Goal: Task Accomplishment & Management: Use online tool/utility

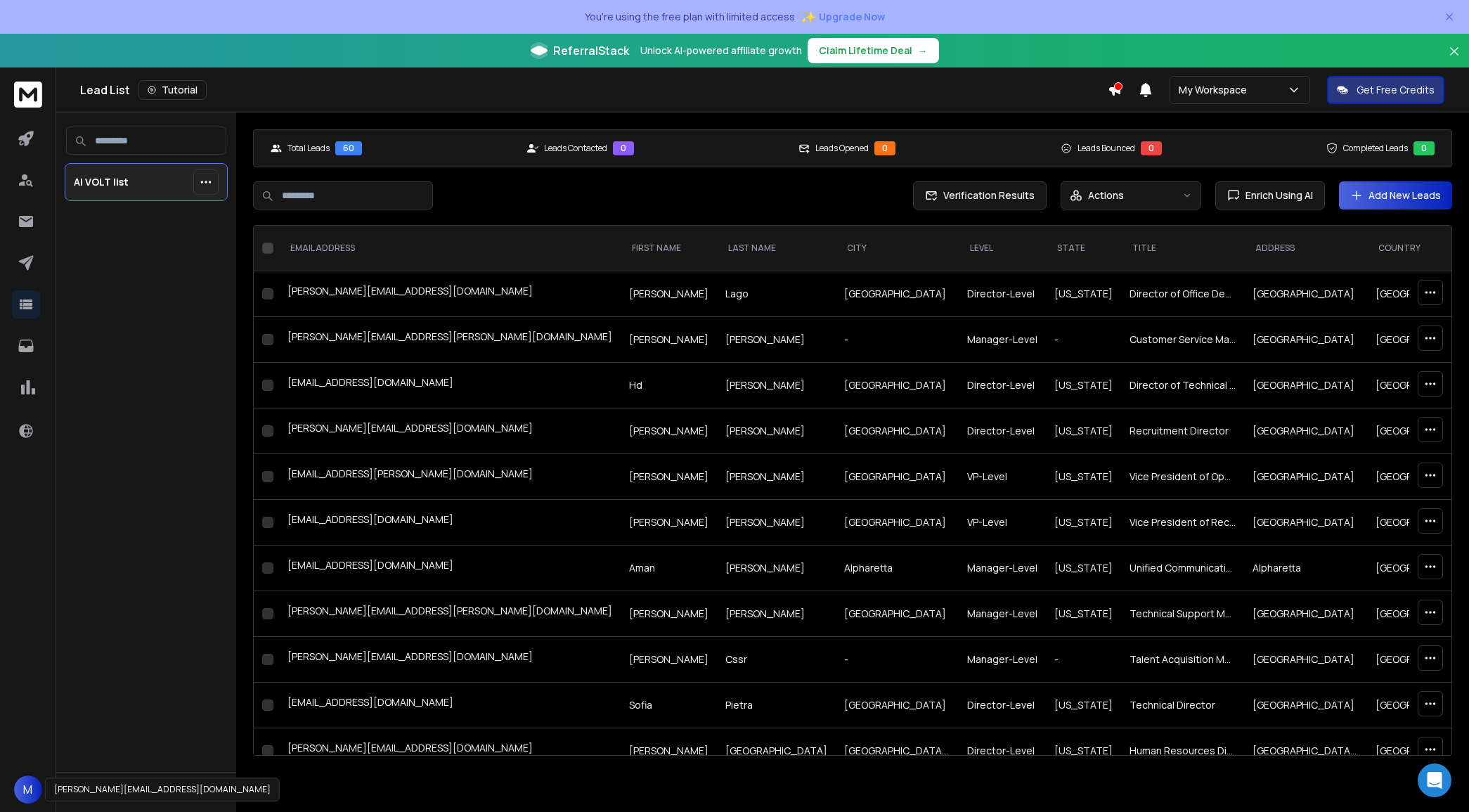
click at [29, 781] on span "M" at bounding box center [28, 789] width 28 height 28
click at [99, 779] on div "Logout" at bounding box center [129, 788] width 134 height 23
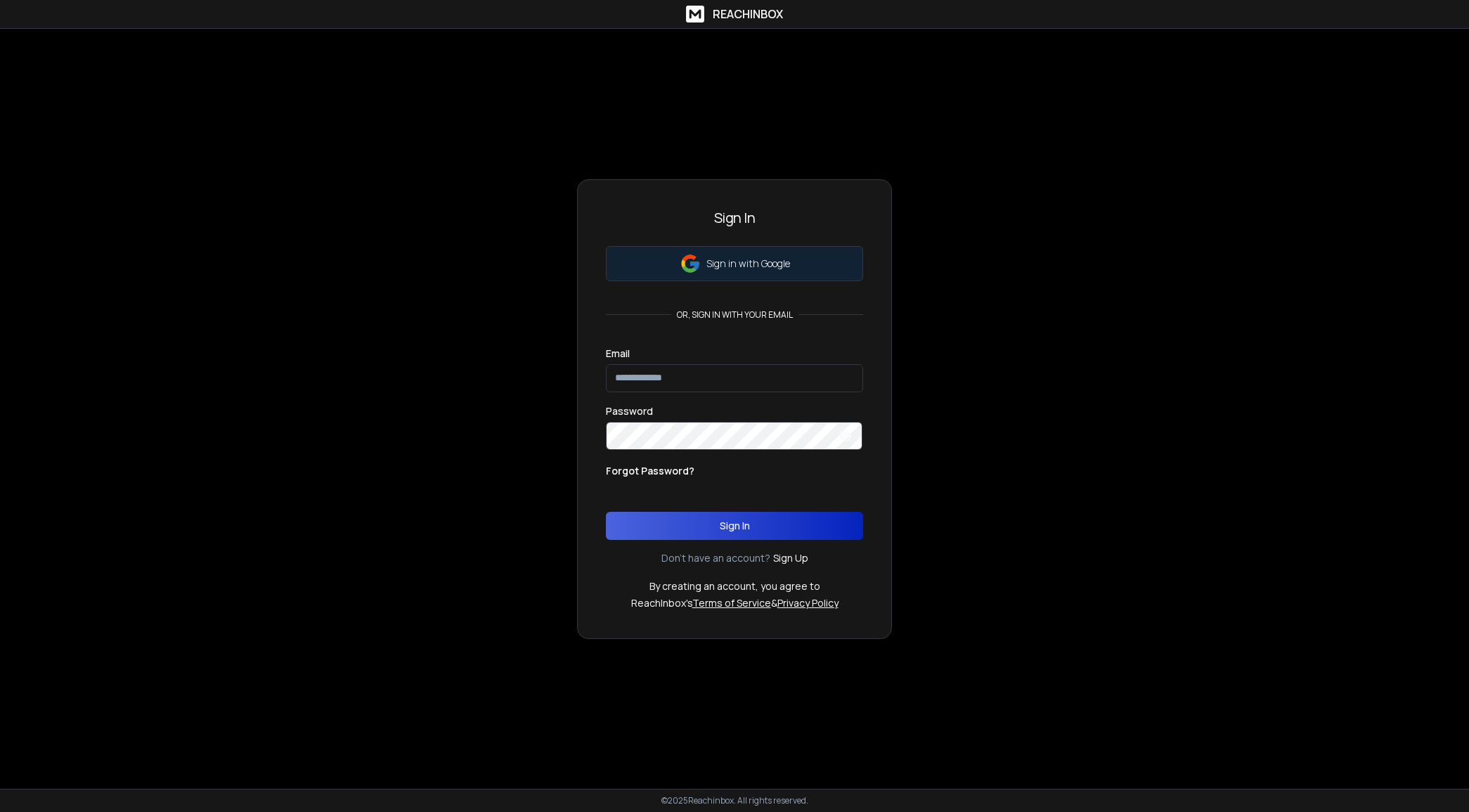
click at [708, 274] on button "Sign in with Google" at bounding box center [734, 263] width 257 height 35
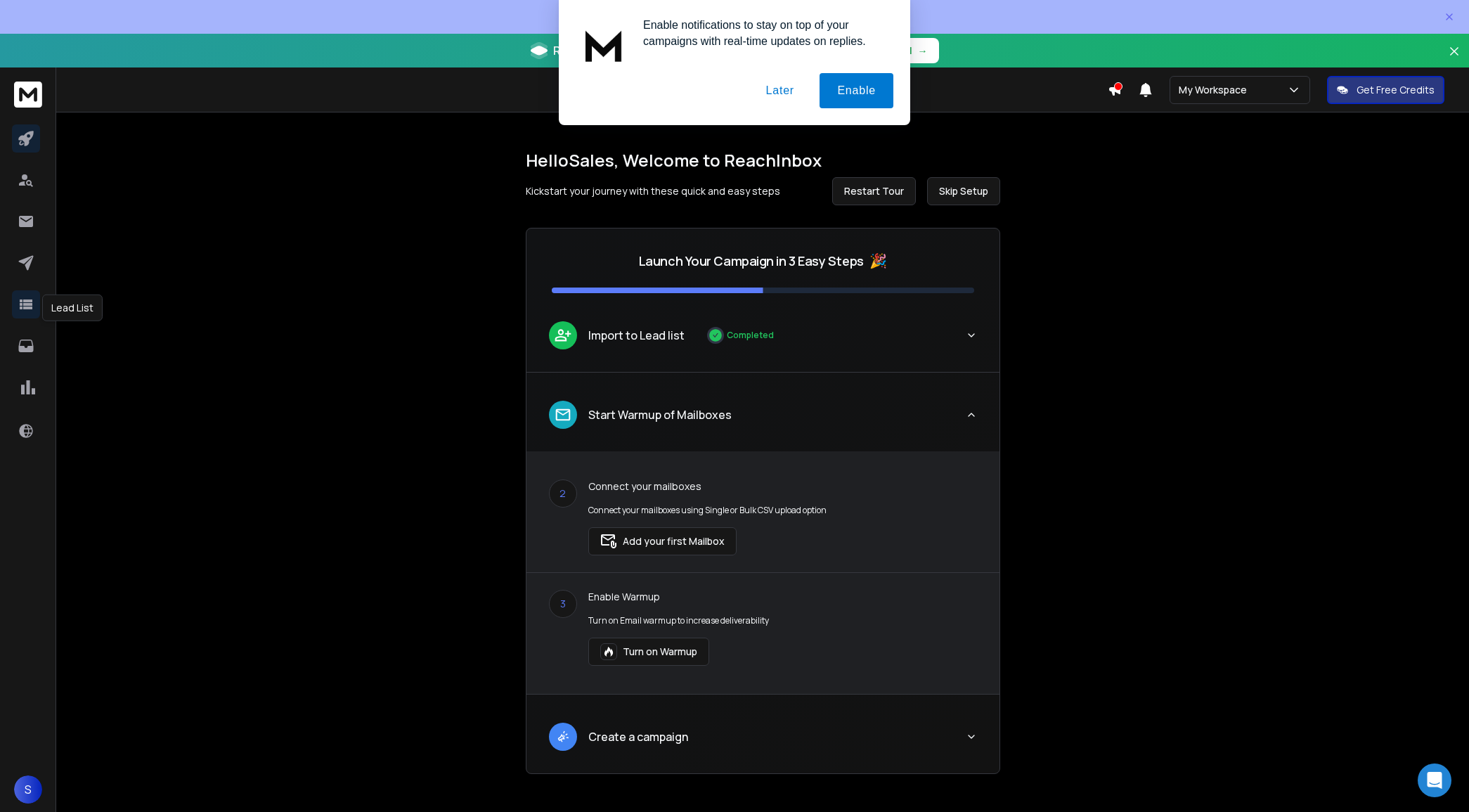
click at [23, 304] on icon at bounding box center [25, 304] width 12 height 10
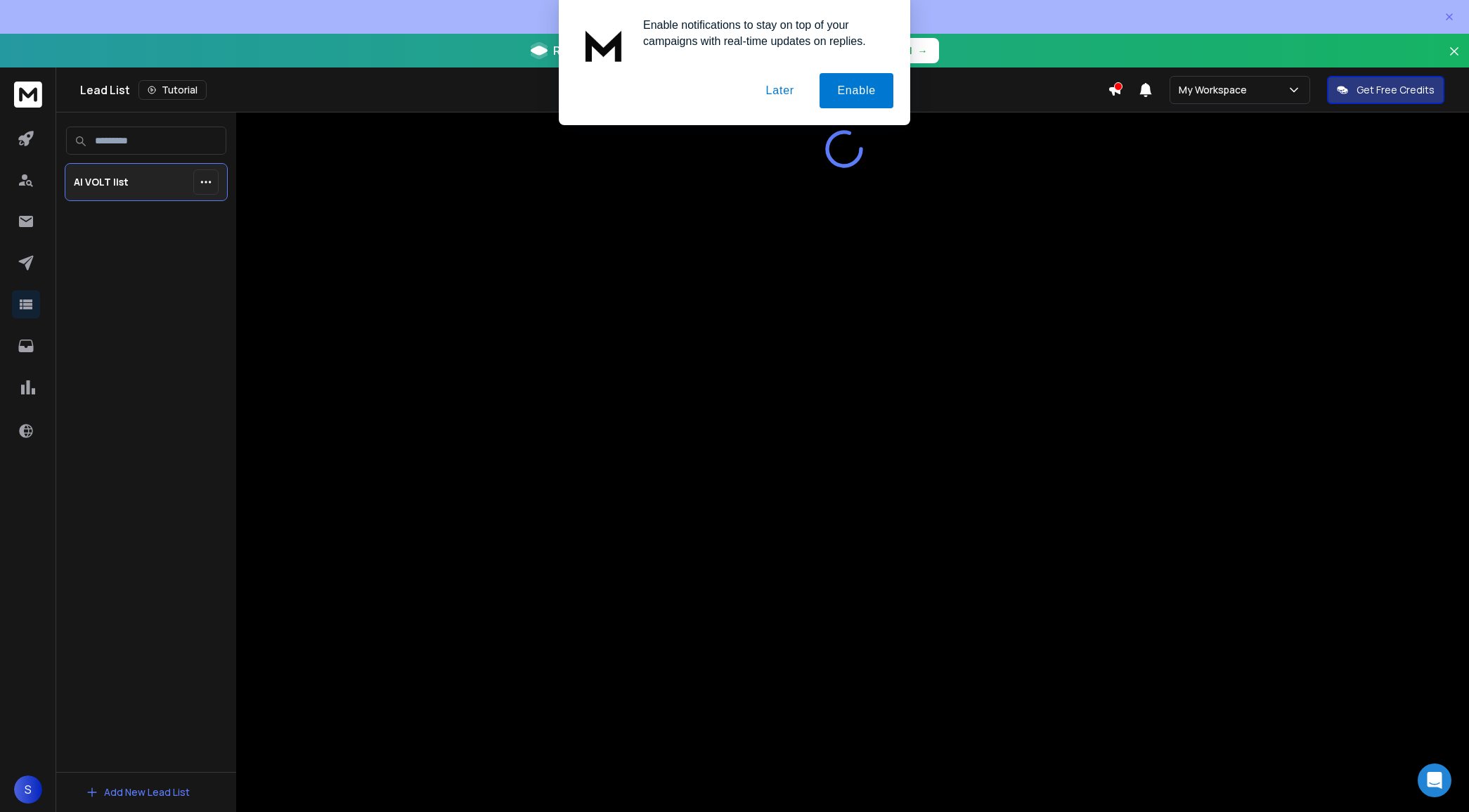
click at [779, 99] on button "Later" at bounding box center [779, 91] width 63 height 35
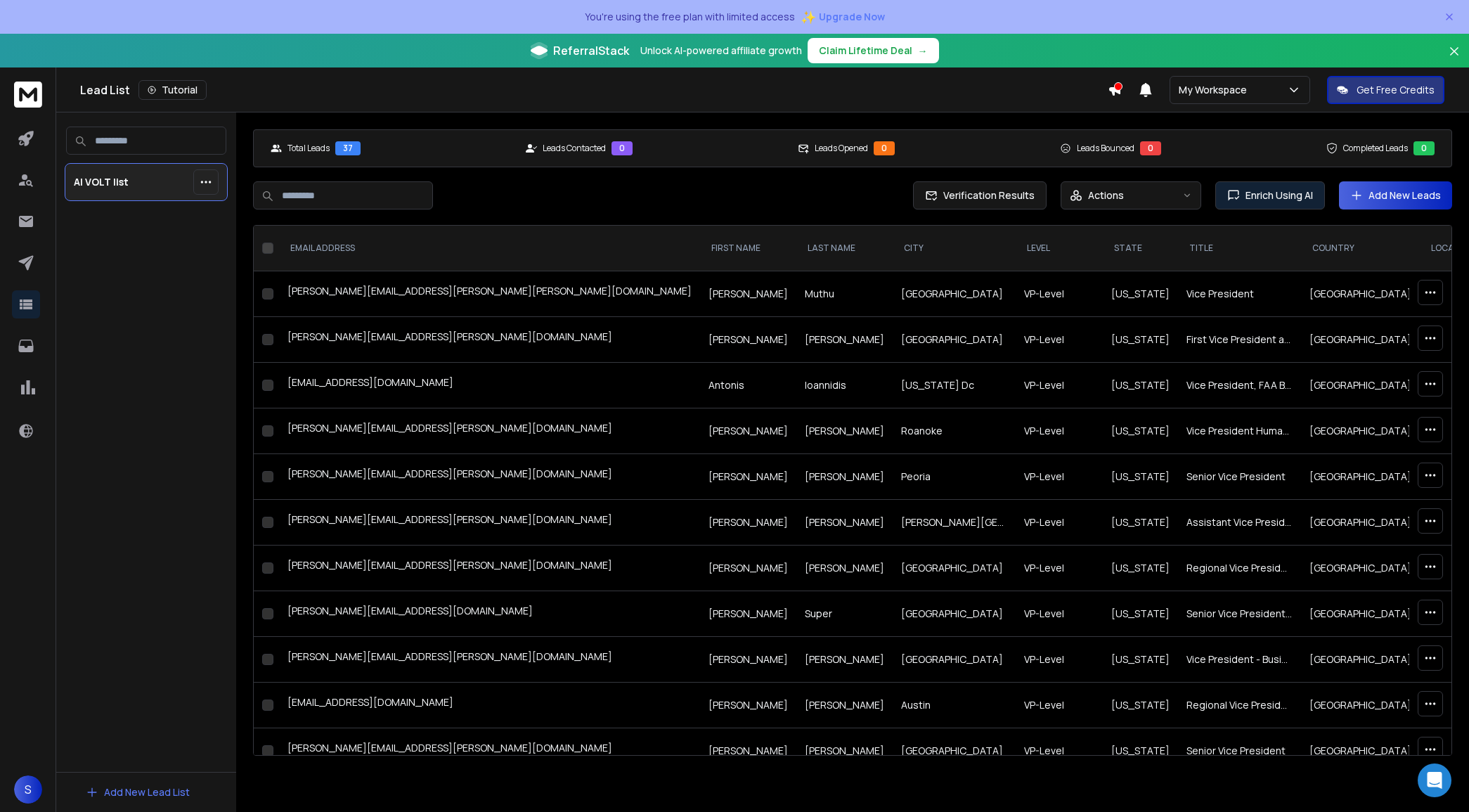
click at [1263, 197] on span "Enrich Using AI" at bounding box center [1276, 195] width 73 height 14
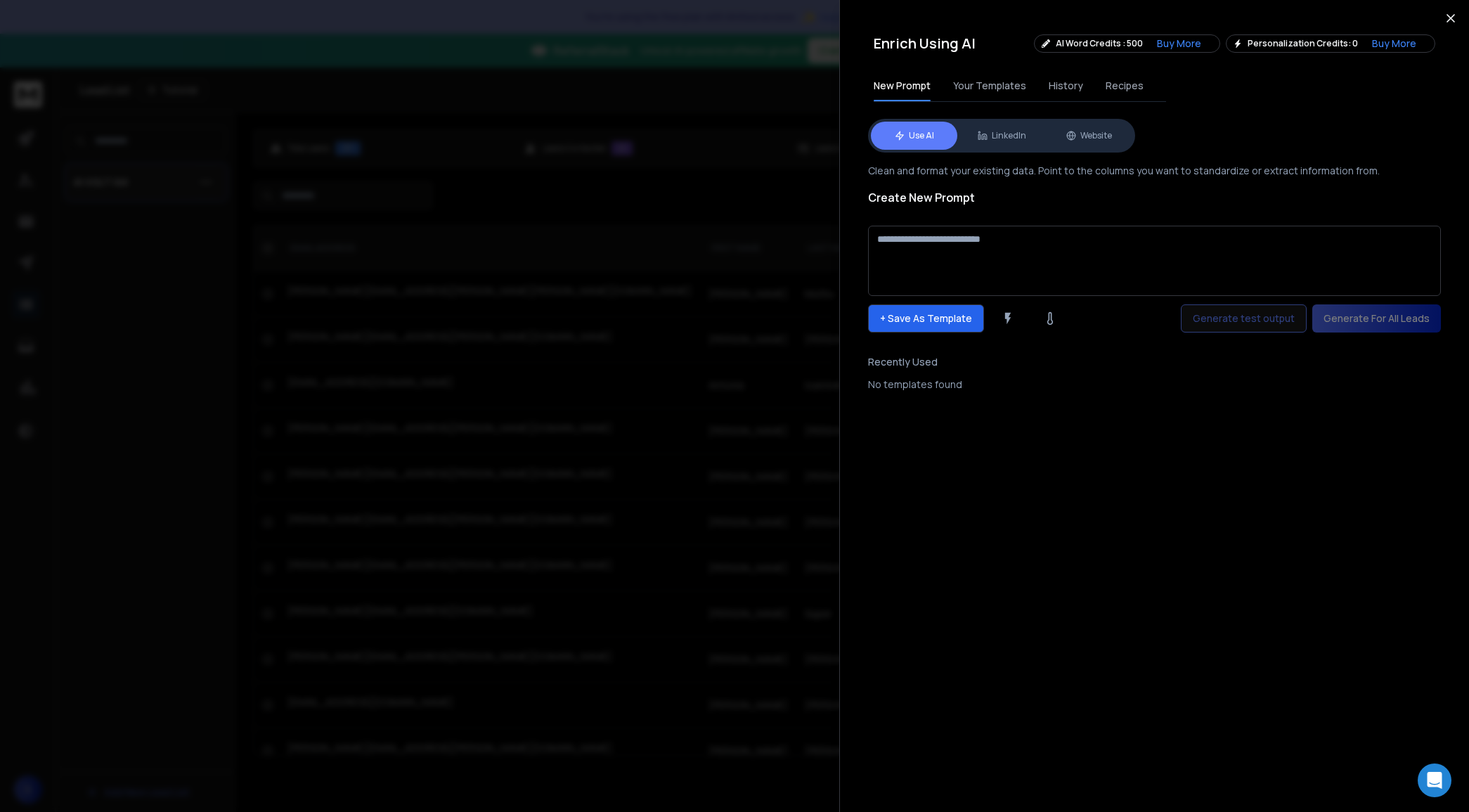
click at [1452, 16] on icon "button" at bounding box center [1450, 18] width 7 height 7
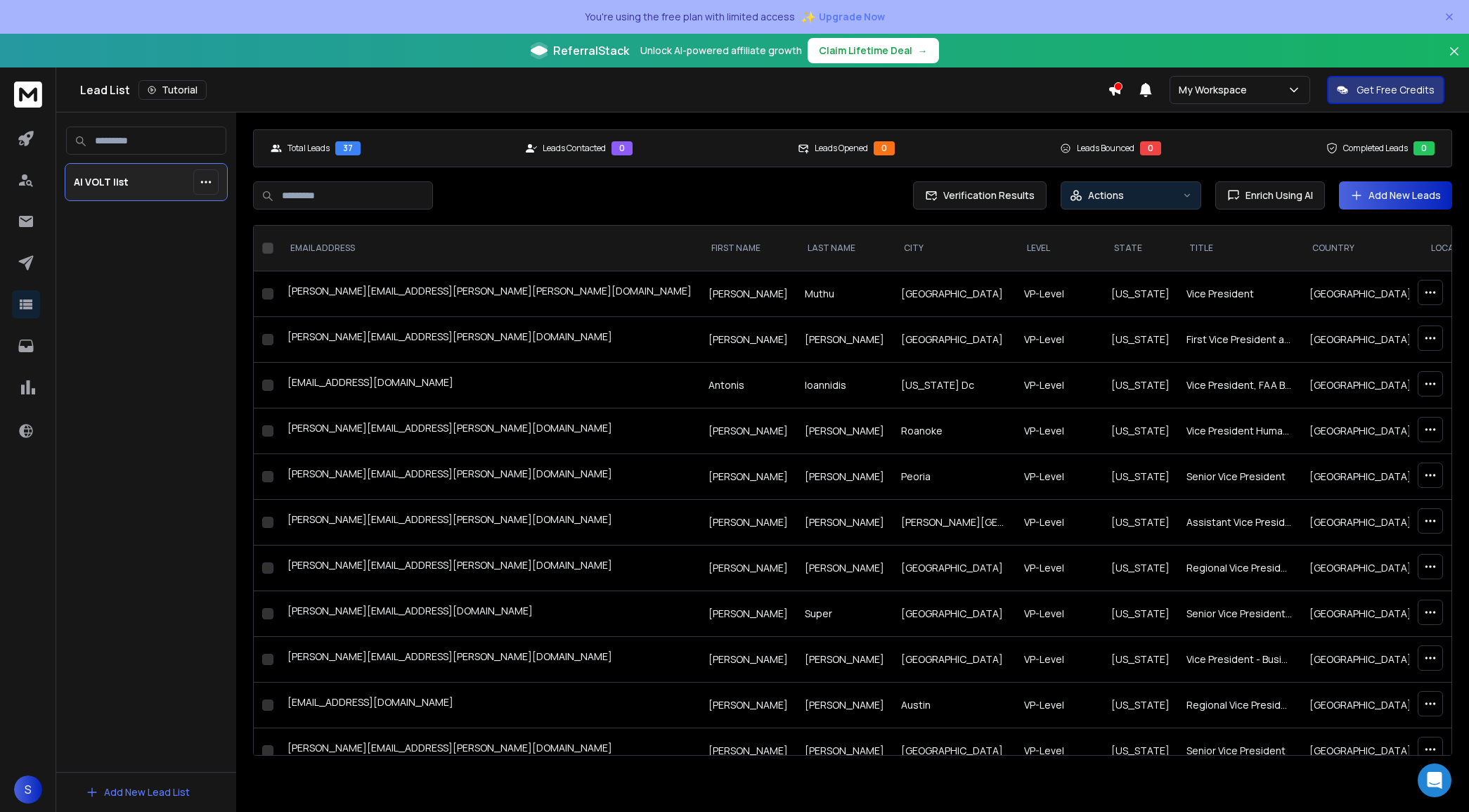
click at [1171, 194] on div "Actions" at bounding box center [1123, 195] width 107 height 14
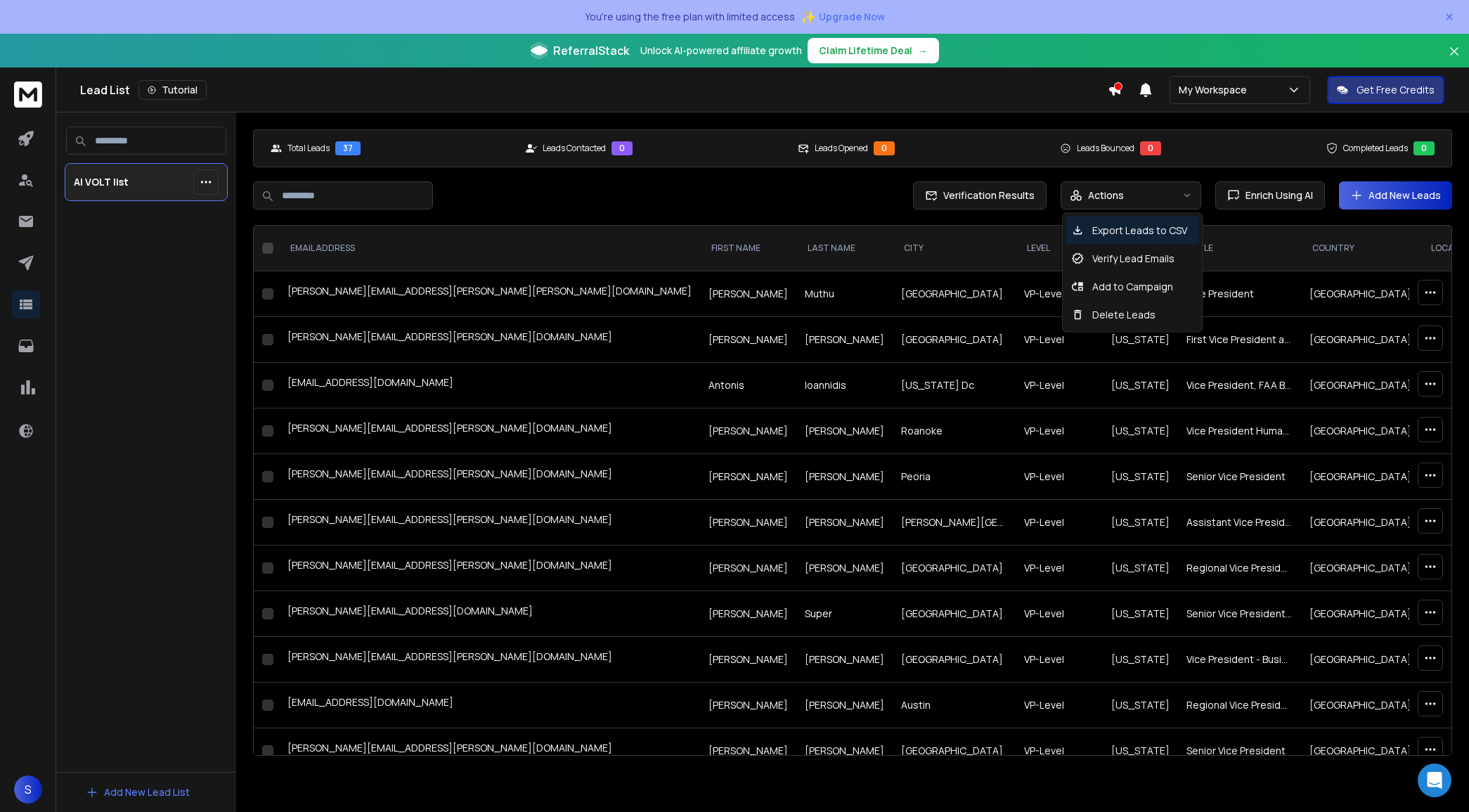
click at [1125, 225] on p "Export Leads to CSV" at bounding box center [1139, 230] width 100 height 20
